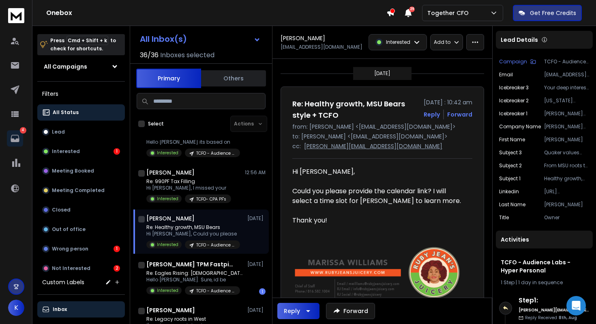
click at [440, 113] on button "Reply" at bounding box center [432, 114] width 16 height 8
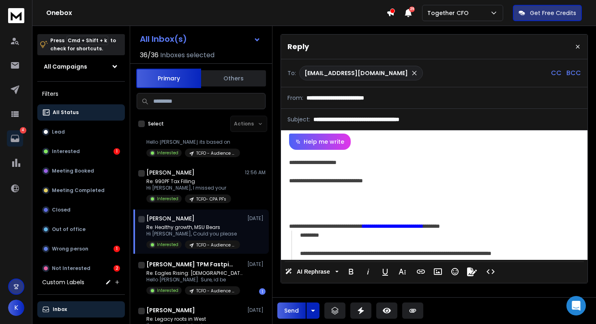
drag, startPoint x: 310, startPoint y: 209, endPoint x: 302, endPoint y: 209, distance: 7.7
click at [302, 209] on div "**********" at bounding box center [433, 205] width 304 height 110
drag, startPoint x: 311, startPoint y: 180, endPoint x: 287, endPoint y: 181, distance: 24.0
click at [287, 181] on div "**********" at bounding box center [433, 205] width 304 height 110
click at [366, 179] on div "**********" at bounding box center [433, 180] width 288 height 9
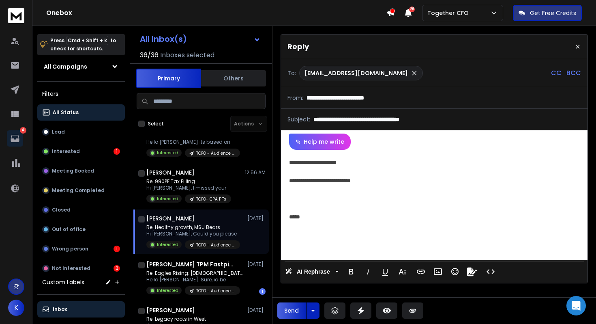
click at [302, 196] on div at bounding box center [433, 198] width 288 height 9
click at [552, 75] on p "CC" at bounding box center [556, 73] width 11 height 10
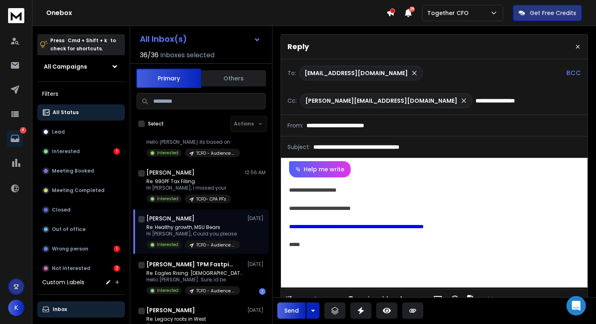
type input "**********"
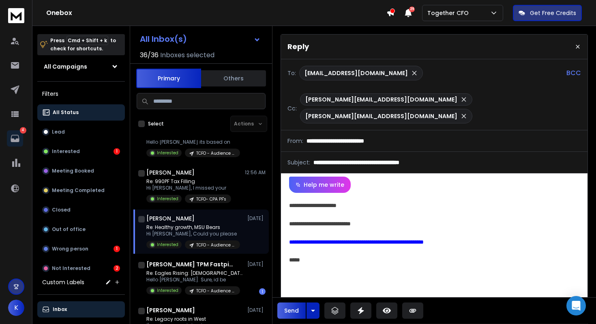
click at [291, 310] on button "Send" at bounding box center [292, 310] width 28 height 16
click at [346, 254] on div "**********" at bounding box center [433, 248] width 304 height 110
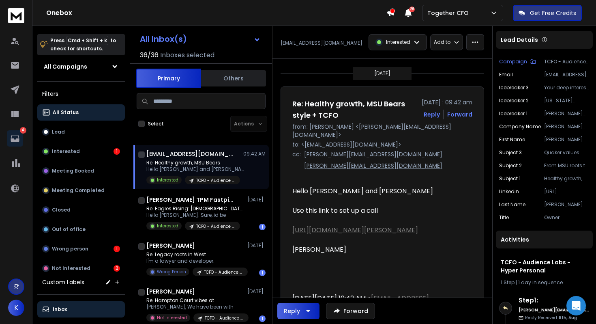
scroll to position [184, 0]
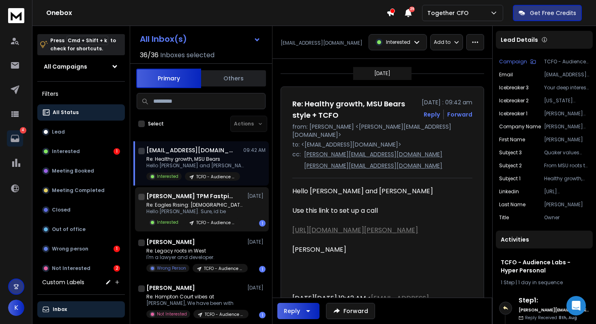
click at [222, 209] on p "Hello [PERSON_NAME]. Sure, id be" at bounding box center [194, 211] width 97 height 6
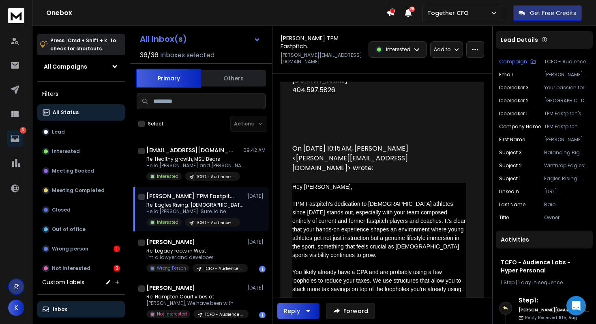
scroll to position [0, 0]
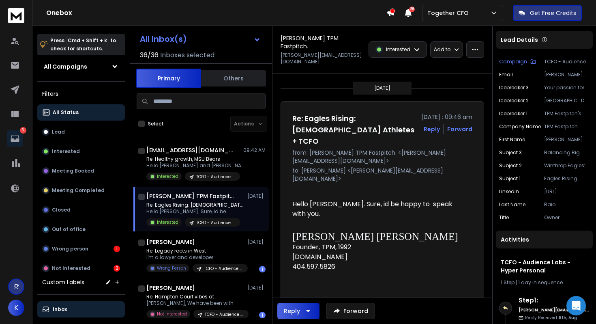
click at [291, 310] on div "Reply" at bounding box center [292, 311] width 16 height 8
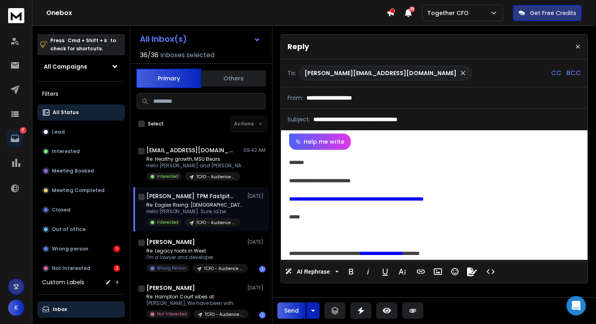
click at [558, 74] on p "CC" at bounding box center [556, 73] width 11 height 10
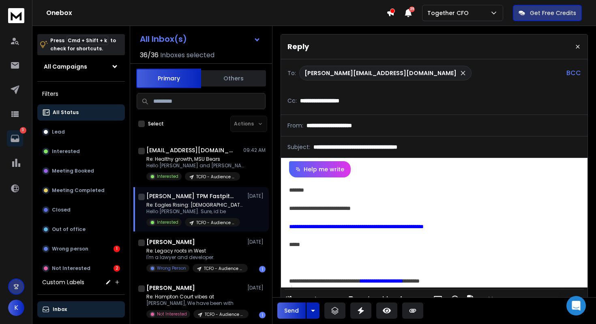
type input "**********"
click at [289, 311] on button "Send" at bounding box center [292, 310] width 28 height 16
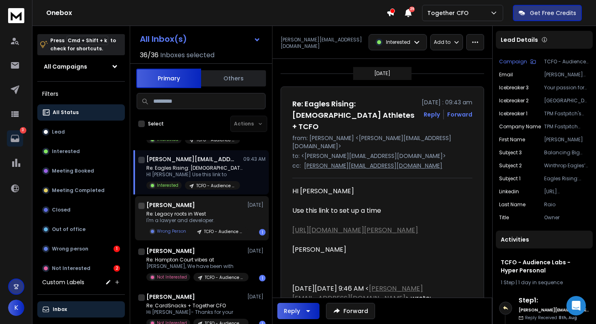
scroll to position [223, 0]
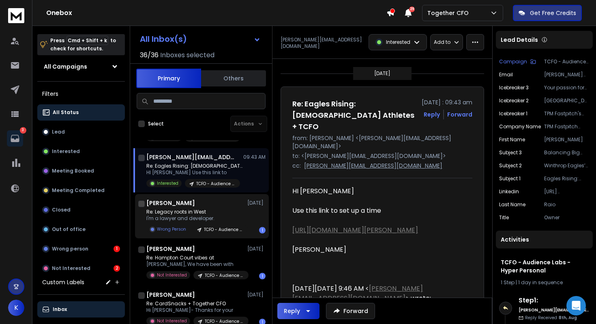
click at [194, 217] on p "I'm a lawyer and developer." at bounding box center [194, 218] width 97 height 6
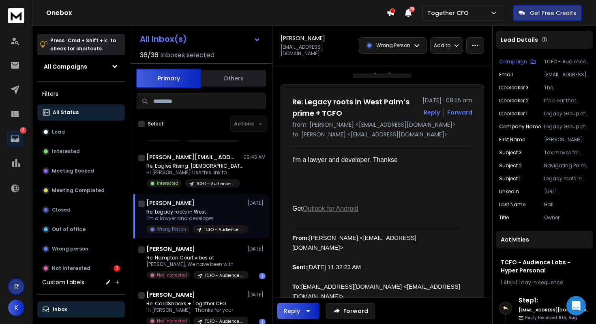
scroll to position [0, 0]
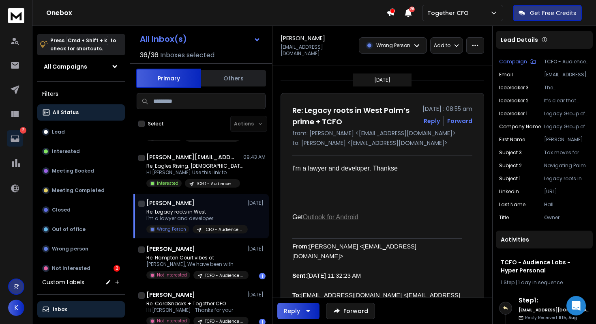
click at [437, 117] on button "Reply" at bounding box center [432, 121] width 16 height 8
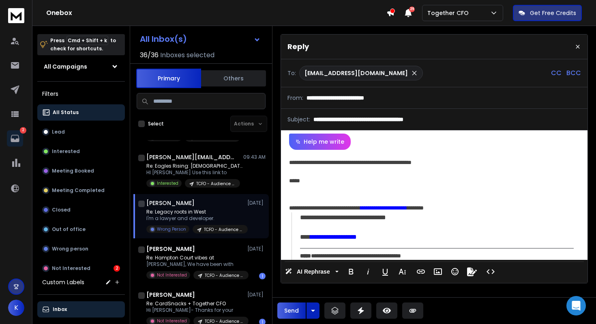
click at [291, 313] on button "Send" at bounding box center [292, 310] width 28 height 16
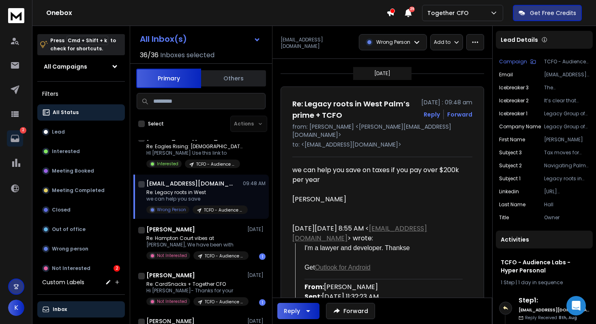
scroll to position [245, 0]
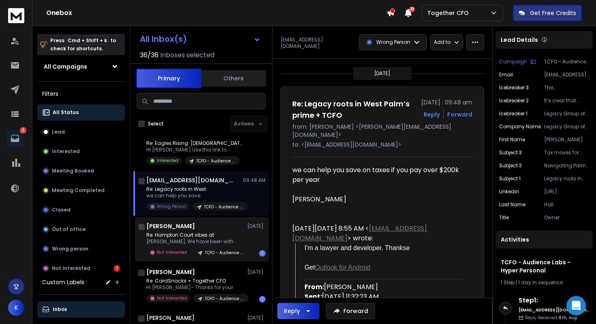
click at [228, 228] on div "[PERSON_NAME] [DATE]" at bounding box center [205, 226] width 119 height 8
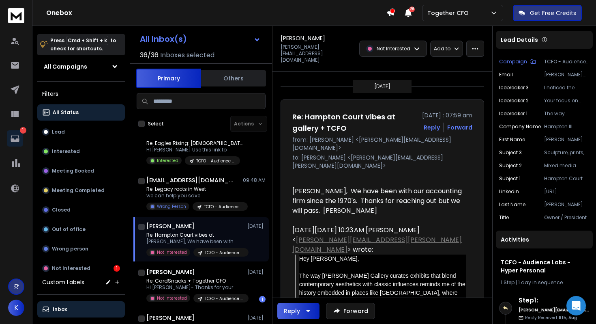
click at [440, 123] on button "Reply" at bounding box center [432, 127] width 16 height 8
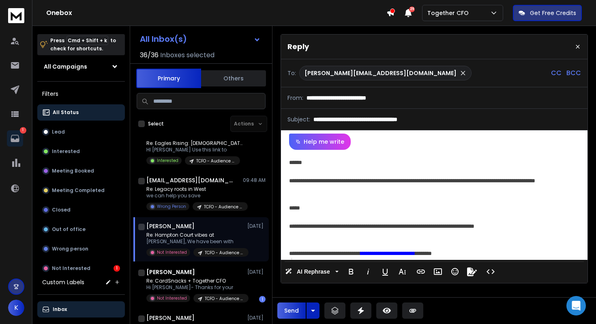
click at [292, 310] on button "Send" at bounding box center [292, 310] width 28 height 16
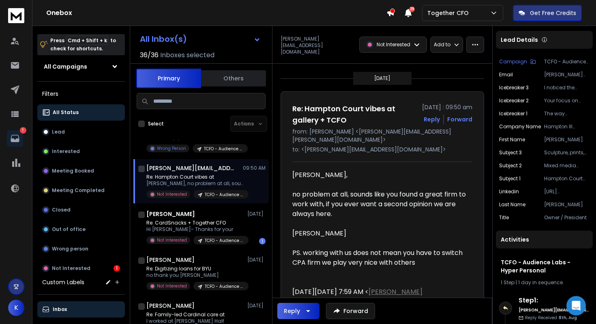
scroll to position [303, 0]
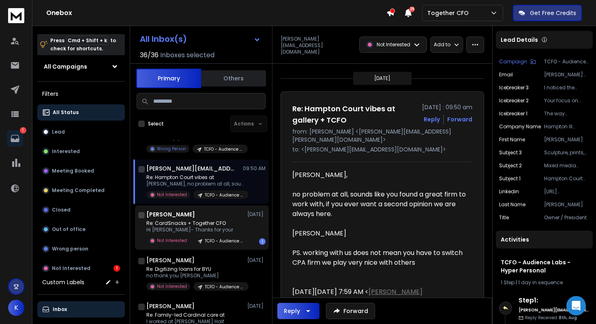
click at [223, 230] on p "Hi [PERSON_NAME]- Thanks for your" at bounding box center [194, 229] width 97 height 6
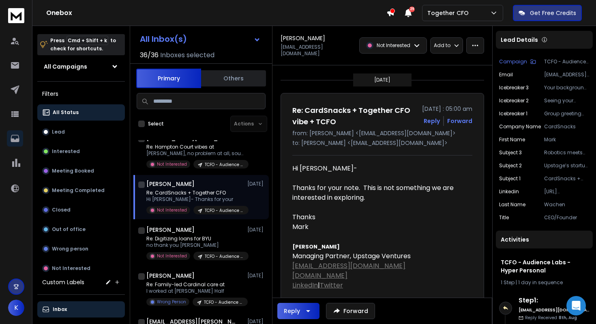
scroll to position [336, 0]
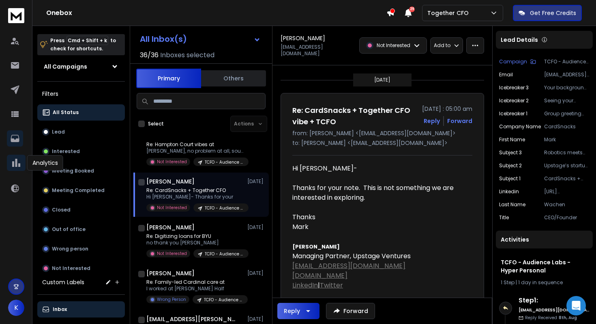
click at [15, 165] on icon at bounding box center [16, 163] width 8 height 8
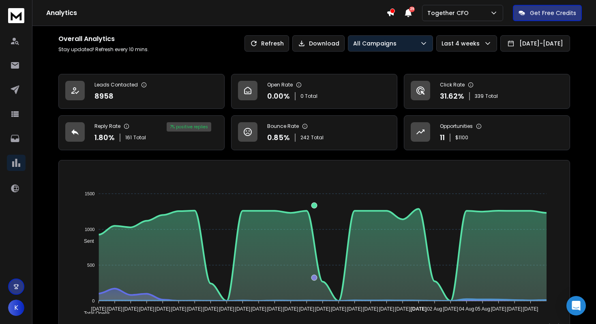
click at [374, 43] on div "All Campaigns" at bounding box center [390, 43] width 75 height 8
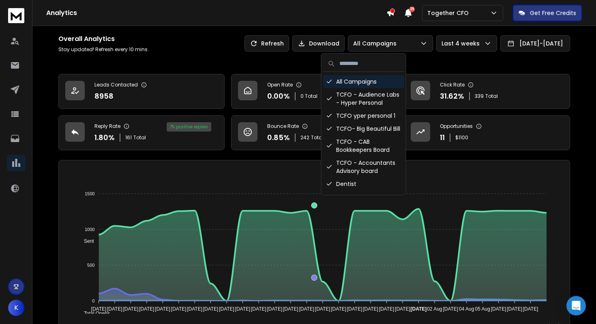
click at [370, 84] on div "All Campaigns" at bounding box center [363, 81] width 81 height 13
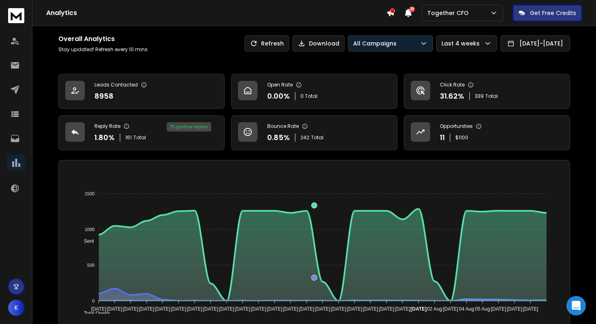
click at [374, 46] on div "All Campaigns" at bounding box center [390, 43] width 75 height 8
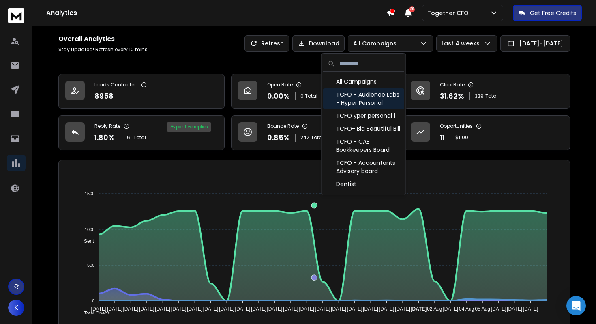
click at [368, 98] on div "TCFO - Audience Labs - Hyper Personal" at bounding box center [363, 98] width 81 height 21
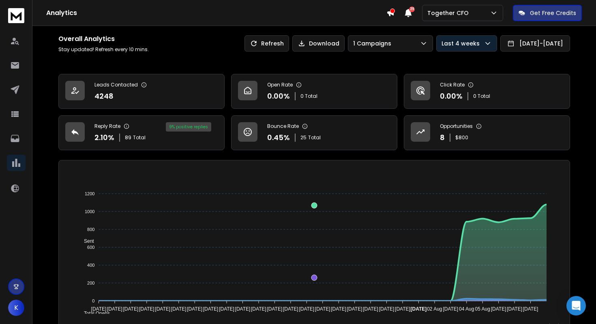
click at [448, 45] on p "Last 4 weeks" at bounding box center [462, 43] width 41 height 8
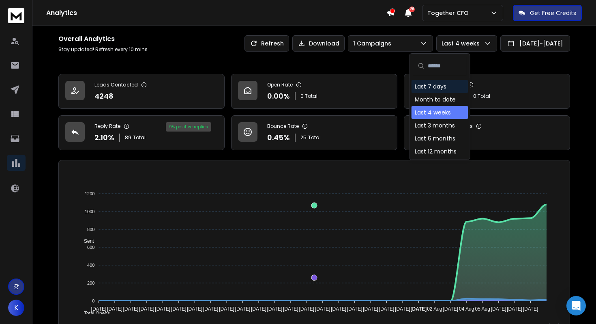
click at [442, 85] on div "Last 7 days" at bounding box center [431, 86] width 32 height 8
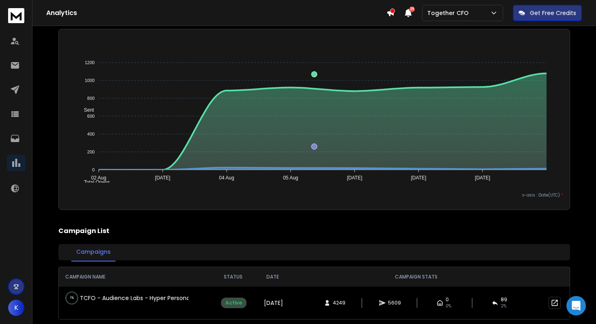
scroll to position [135, 0]
